Goal: Task Accomplishment & Management: Manage account settings

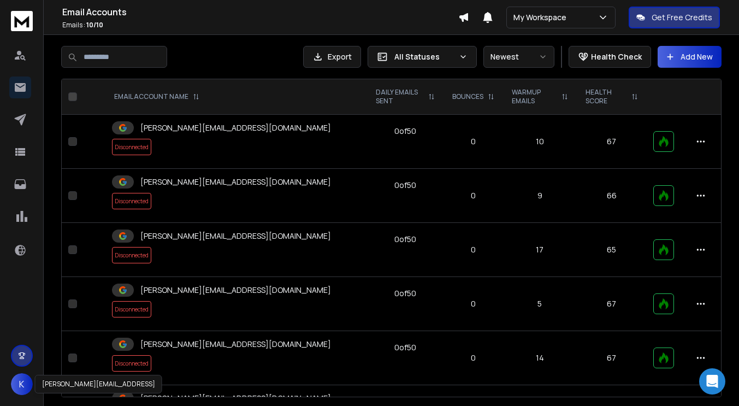
click at [25, 381] on span "K" at bounding box center [22, 384] width 22 height 22
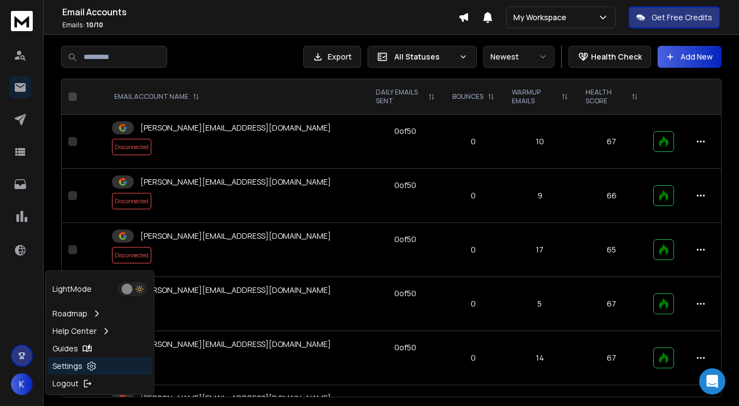
click at [61, 364] on p "Settings" at bounding box center [67, 366] width 30 height 11
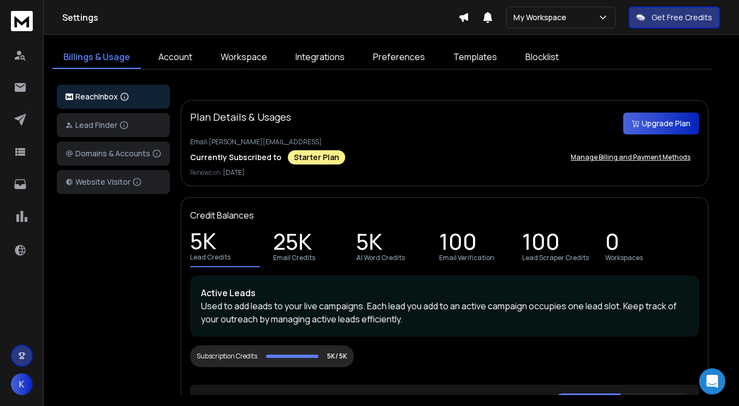
click at [173, 57] on link "Account" at bounding box center [176, 57] width 56 height 23
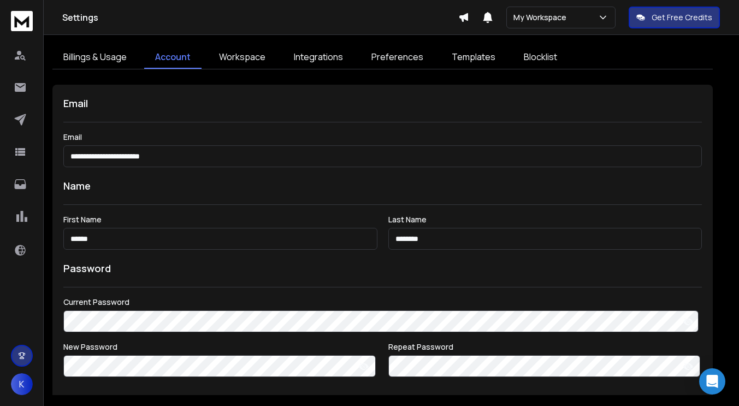
click at [85, 55] on link "Billings & Usage" at bounding box center [94, 57] width 85 height 23
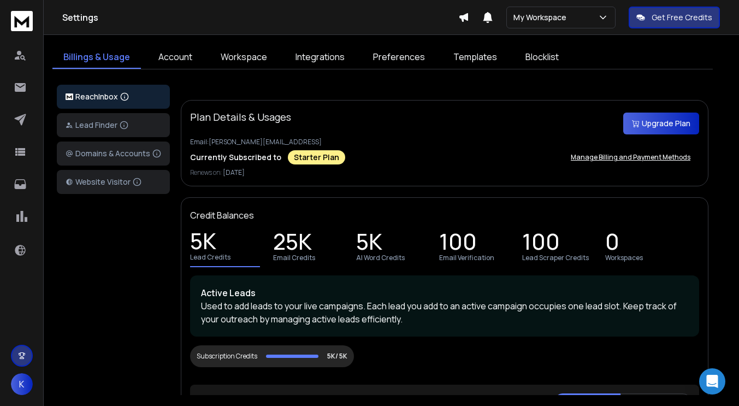
click at [587, 157] on p "Manage Billing and Payment Methods" at bounding box center [631, 157] width 120 height 9
